Goal: Task Accomplishment & Management: Manage account settings

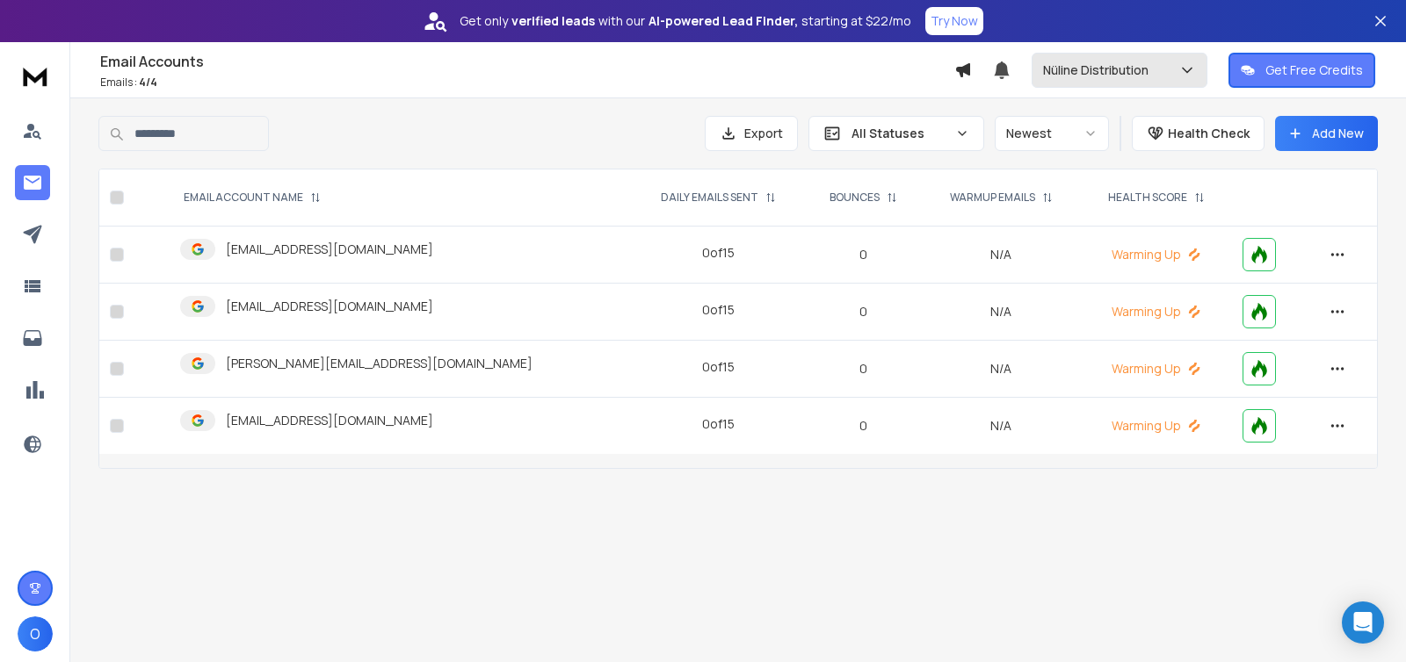
click at [1116, 62] on p "Nüline Distribution" at bounding box center [1099, 71] width 112 height 18
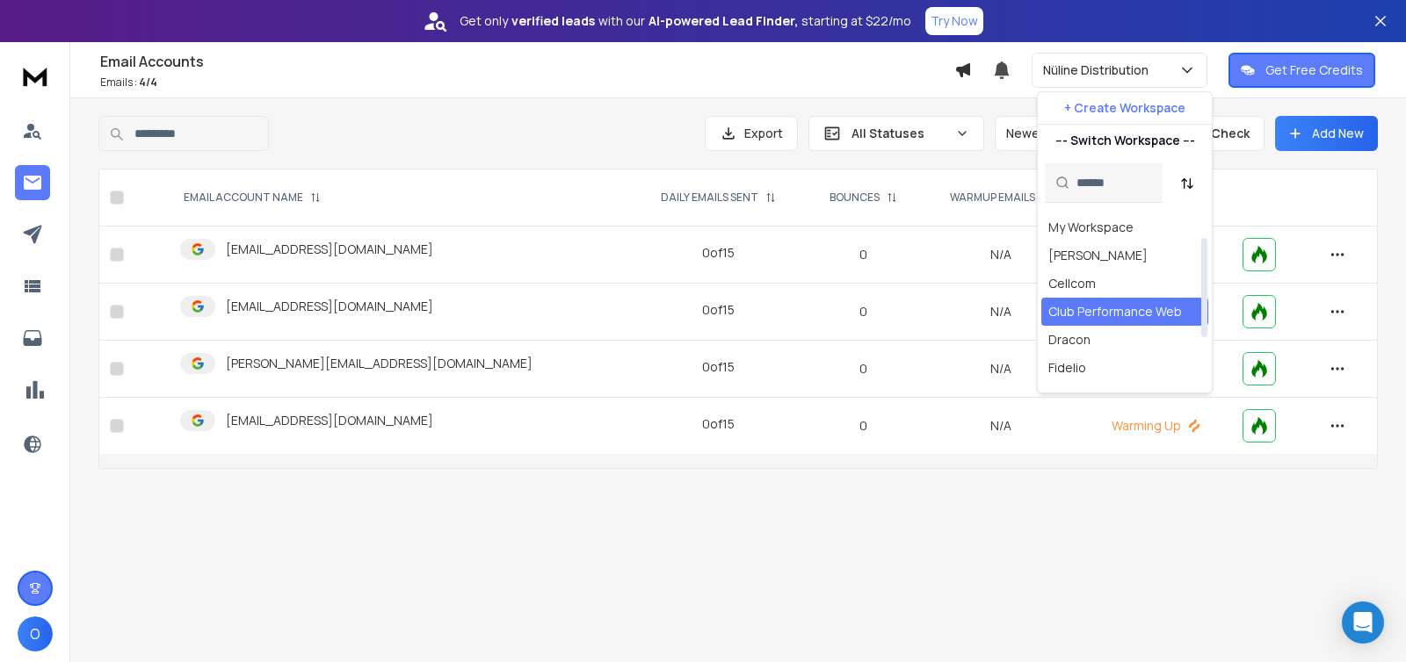
scroll to position [134, 0]
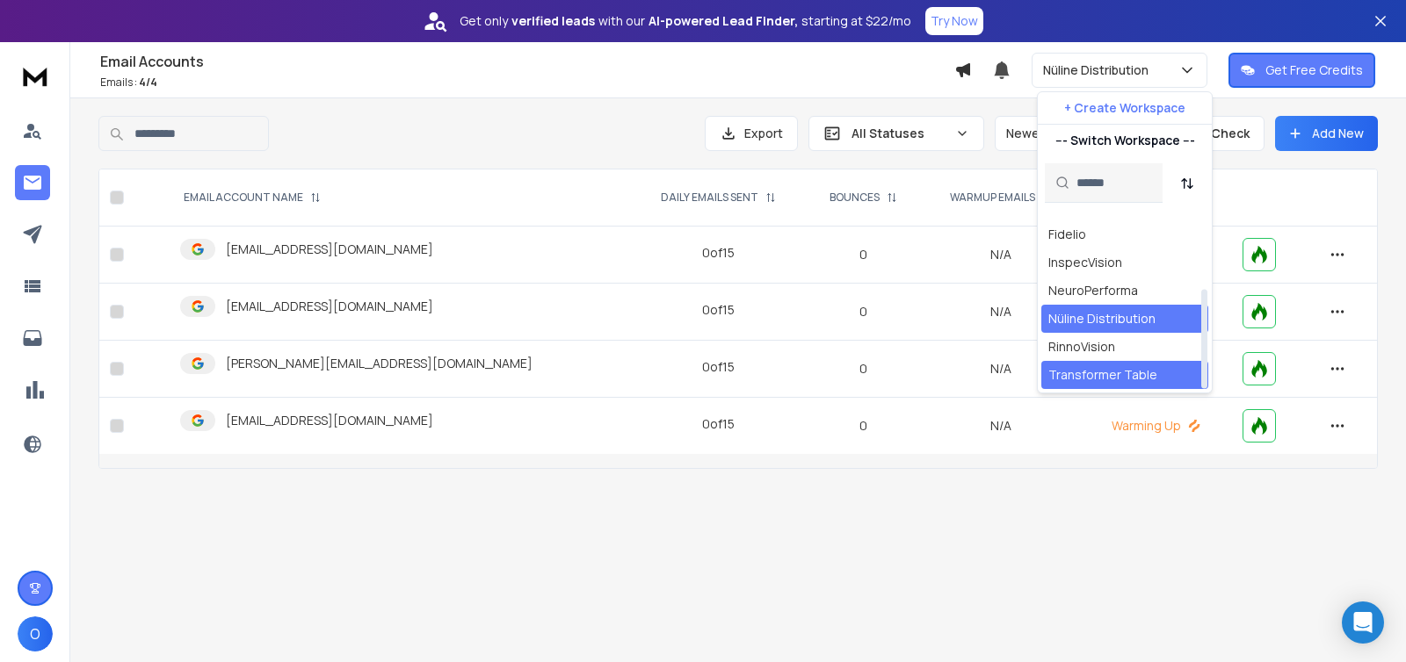
click at [1113, 371] on div "Transformer Table" at bounding box center [1102, 375] width 109 height 18
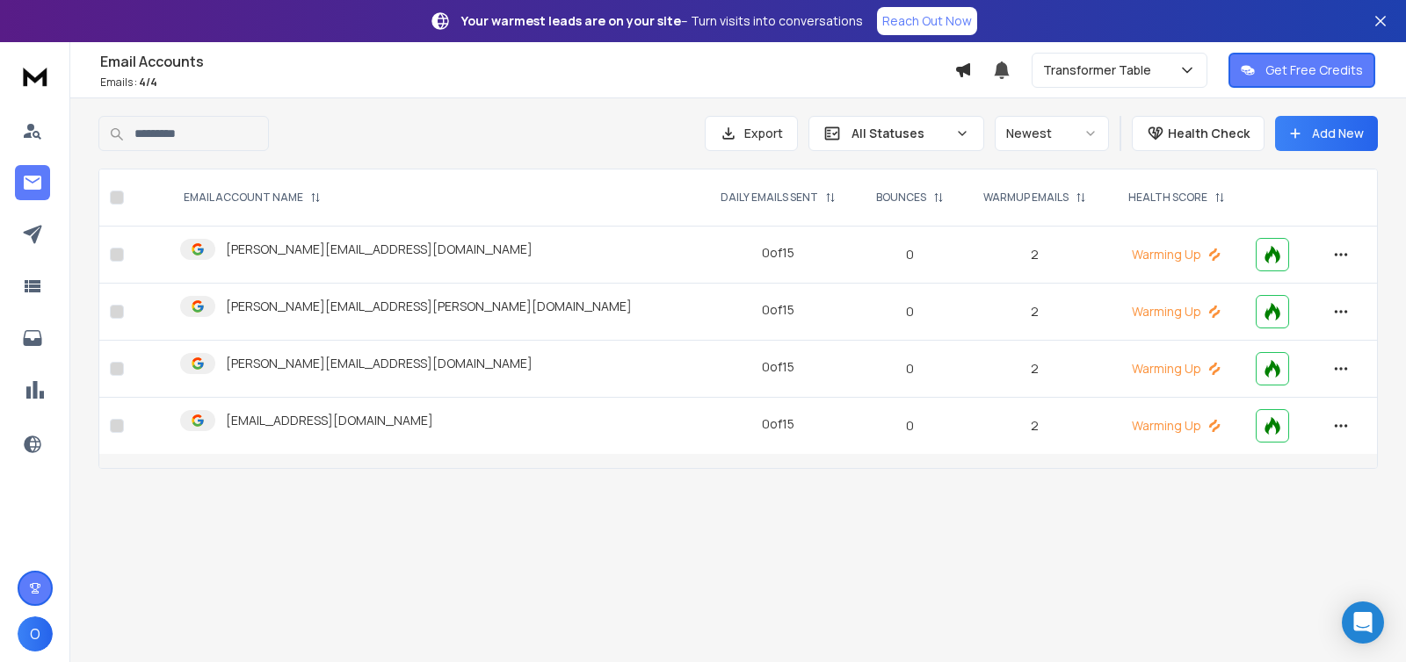
click at [416, 127] on div at bounding box center [396, 133] width 596 height 35
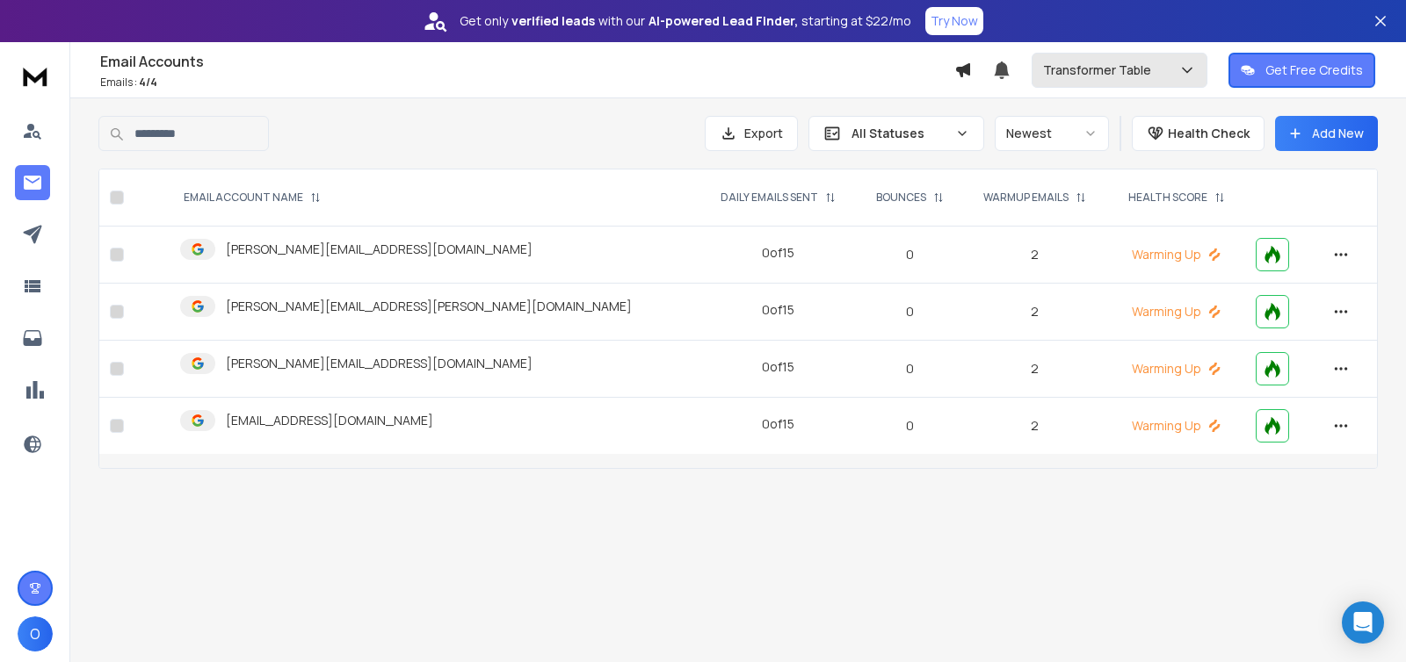
click at [1070, 62] on p "Transformer Table" at bounding box center [1100, 71] width 115 height 18
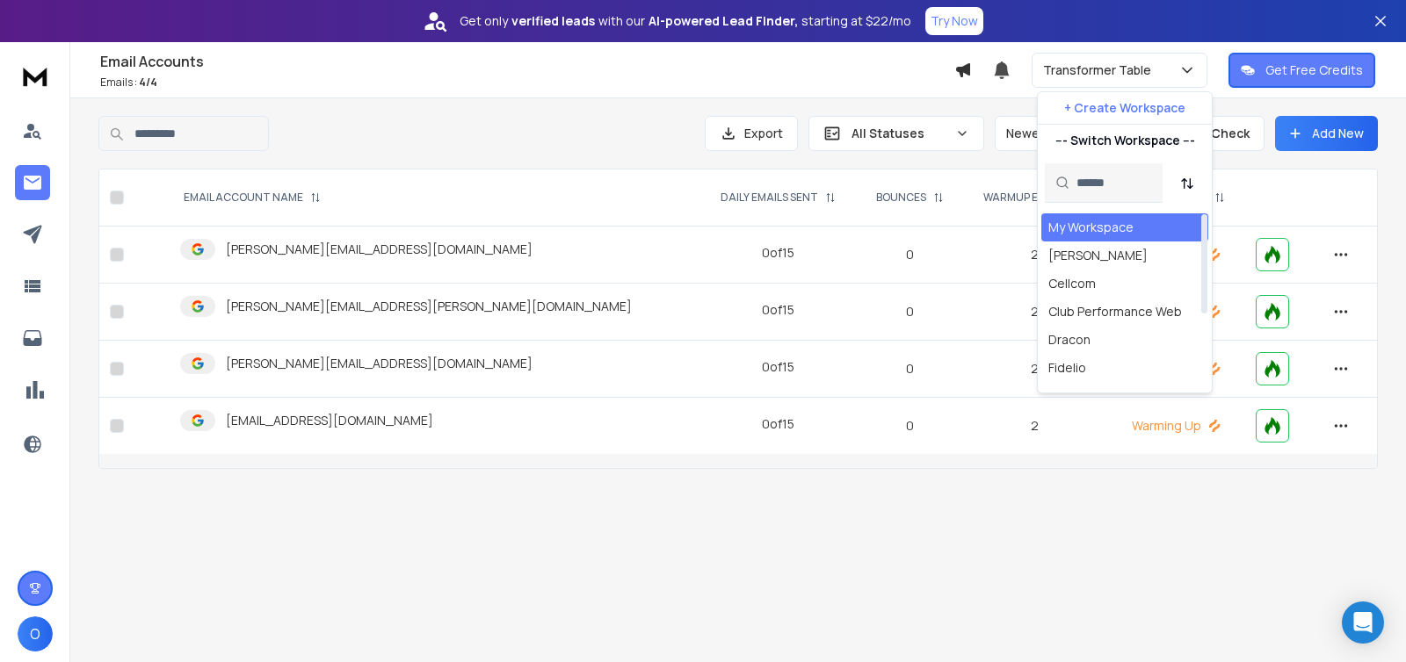
click at [1111, 232] on div "My Workspace" at bounding box center [1090, 228] width 85 height 18
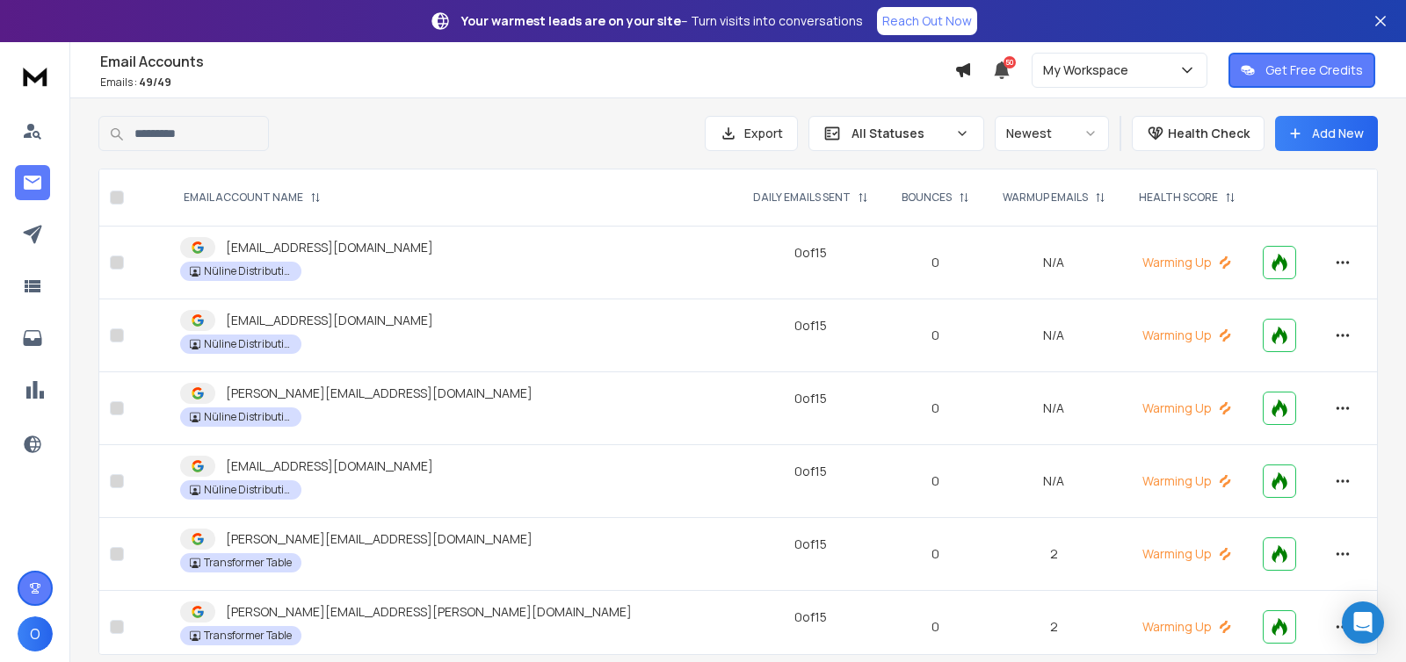
click at [889, 134] on p "All Statuses" at bounding box center [899, 134] width 97 height 18
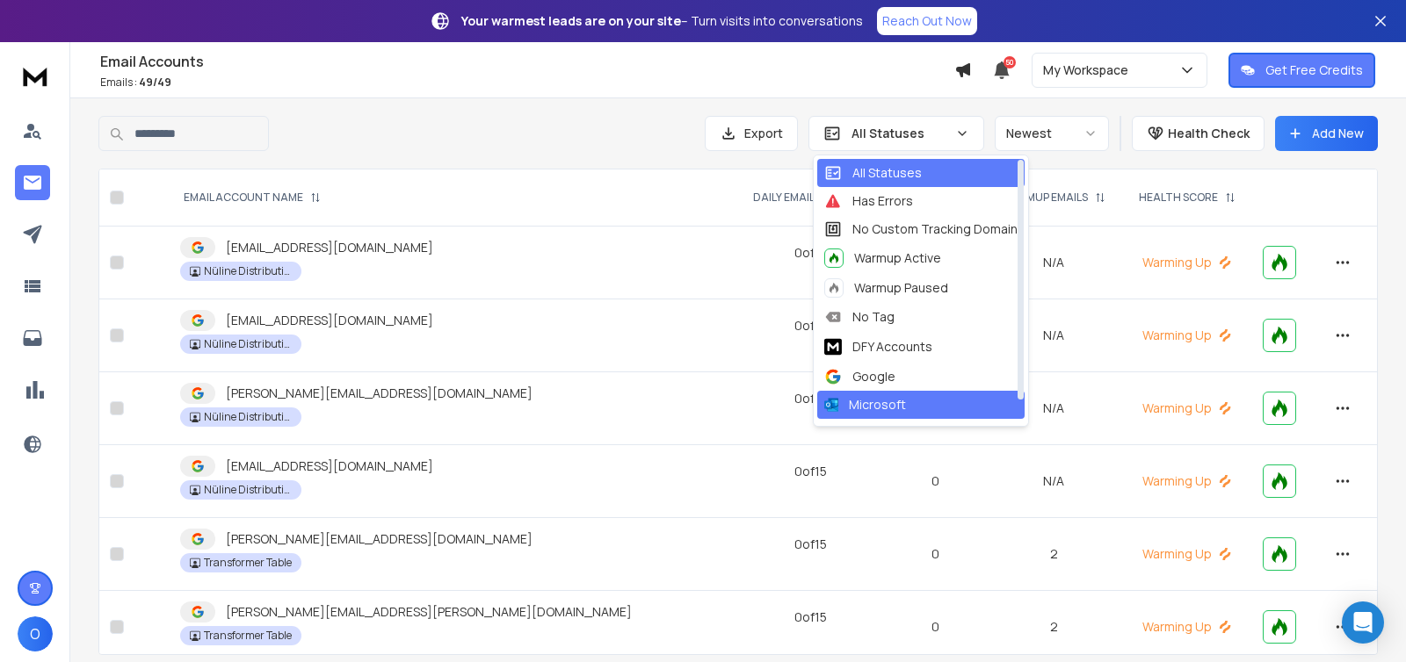
click at [886, 405] on div "Microsoft" at bounding box center [865, 405] width 82 height 18
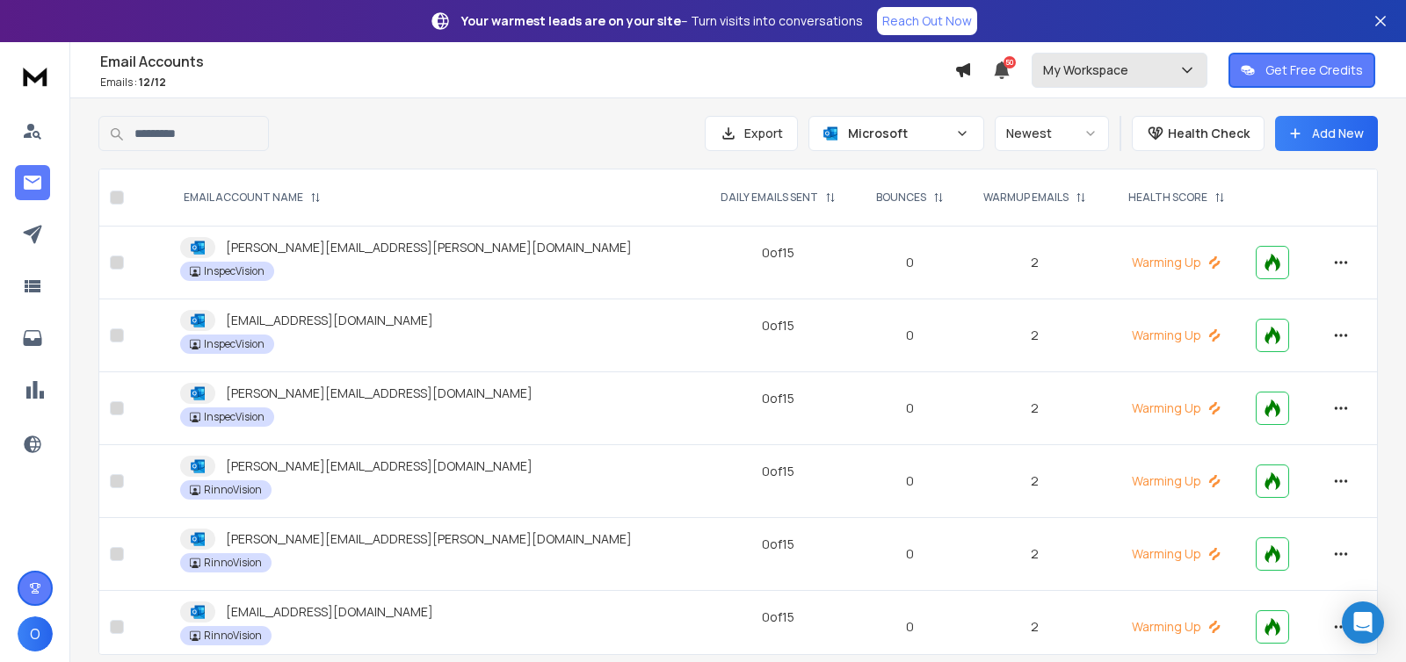
click at [1143, 72] on div "My Workspace" at bounding box center [1119, 71] width 153 height 18
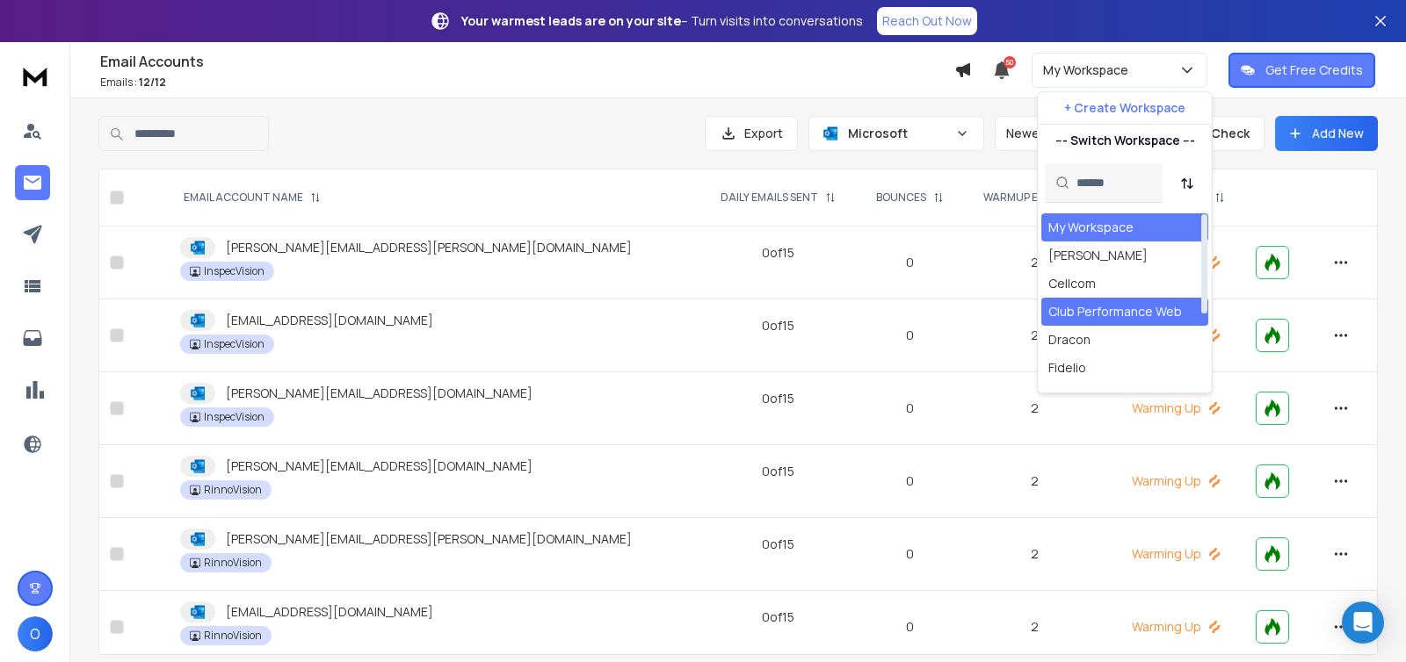
scroll to position [134, 0]
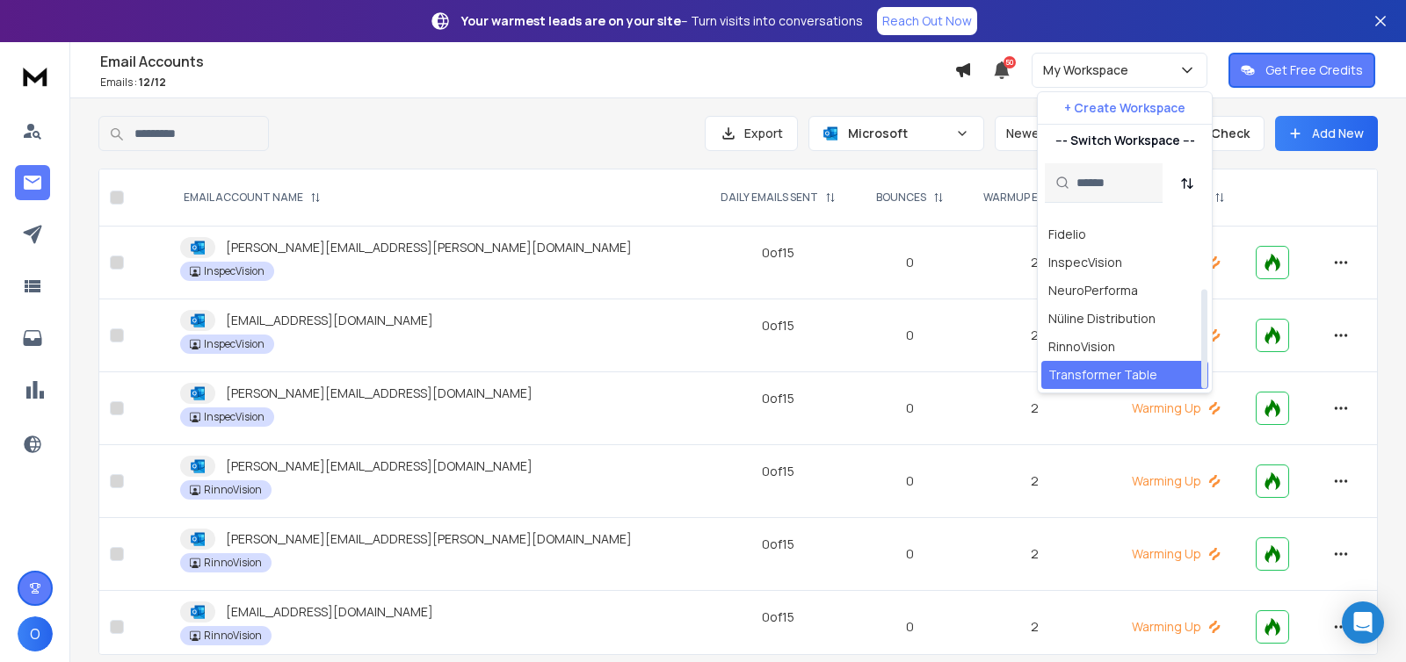
click at [1078, 380] on div "Transformer Table" at bounding box center [1102, 375] width 109 height 18
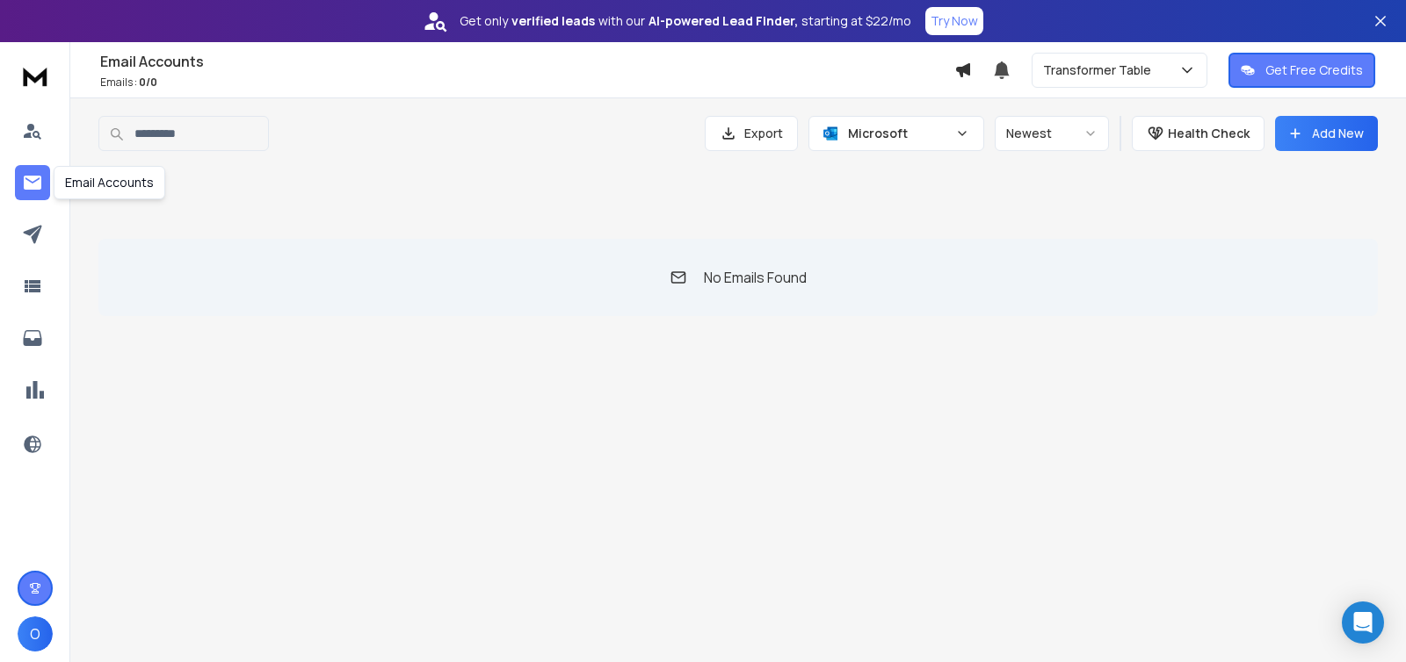
click at [39, 185] on icon at bounding box center [33, 183] width 18 height 14
click at [901, 119] on div "Microsoft" at bounding box center [896, 133] width 176 height 35
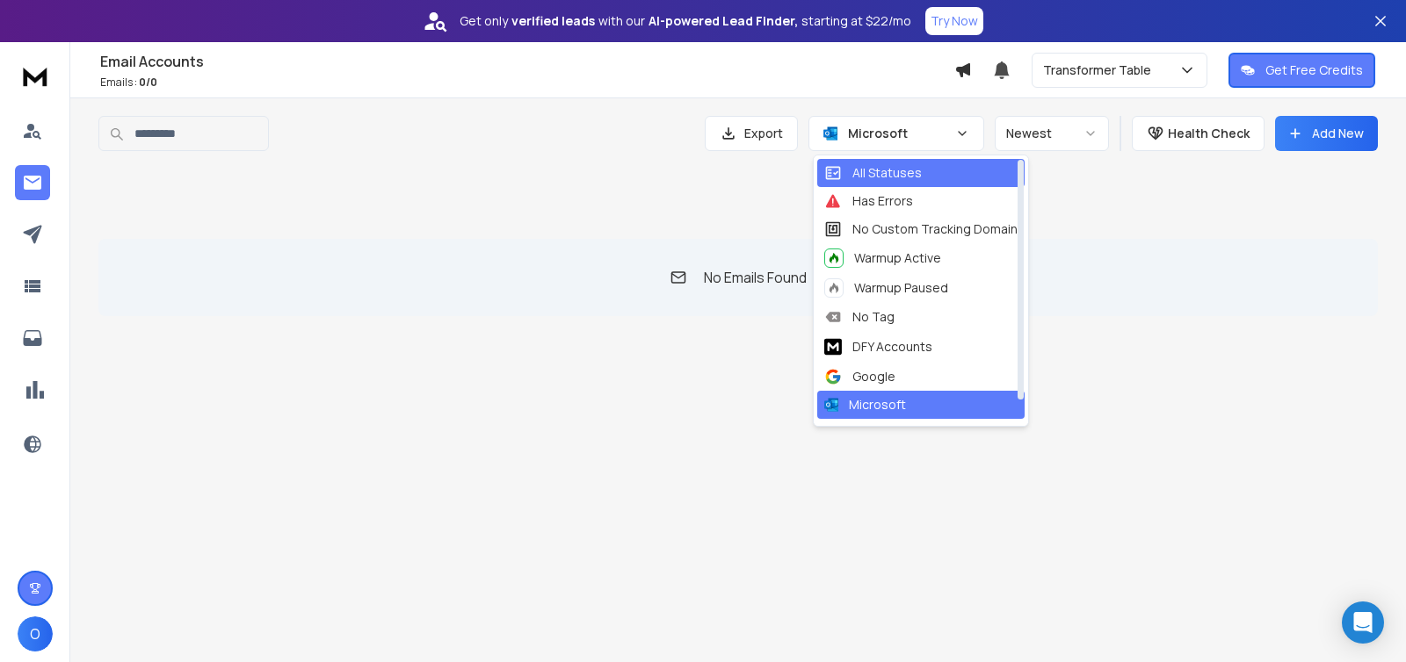
click at [890, 177] on div "All Statuses" at bounding box center [873, 173] width 98 height 18
